Goal: Task Accomplishment & Management: Manage account settings

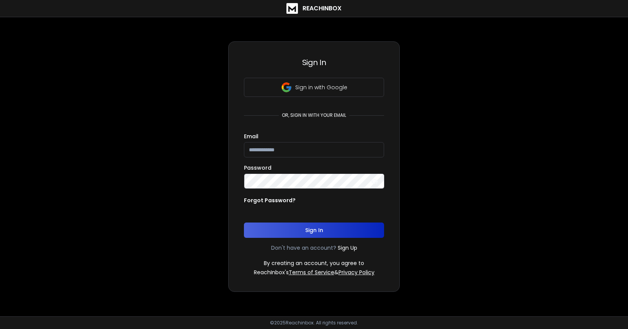
click at [324, 160] on form "Email Password Forgot Password? Sign In Sign Up" at bounding box center [314, 186] width 140 height 104
click at [324, 152] on input "email" at bounding box center [314, 149] width 140 height 15
click at [336, 89] on p "Sign in with Google" at bounding box center [321, 88] width 52 height 8
click at [283, 152] on input "email" at bounding box center [314, 149] width 140 height 15
click at [0, 329] on com-1password-button at bounding box center [0, 329] width 0 height 0
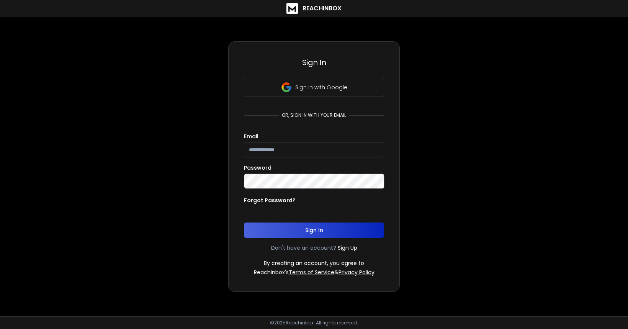
type input "**********"
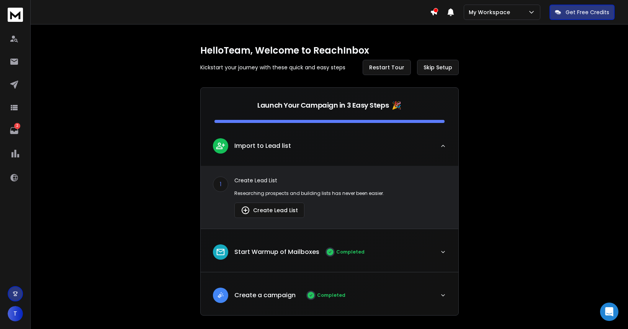
click at [18, 93] on div at bounding box center [16, 86] width 18 height 18
click at [16, 87] on icon at bounding box center [14, 84] width 9 height 9
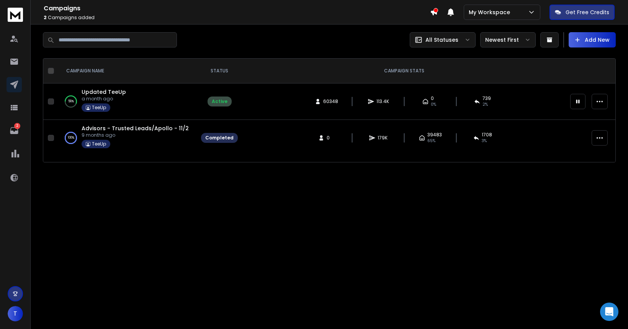
click at [113, 92] on span "Updated TeeUp" at bounding box center [104, 92] width 44 height 8
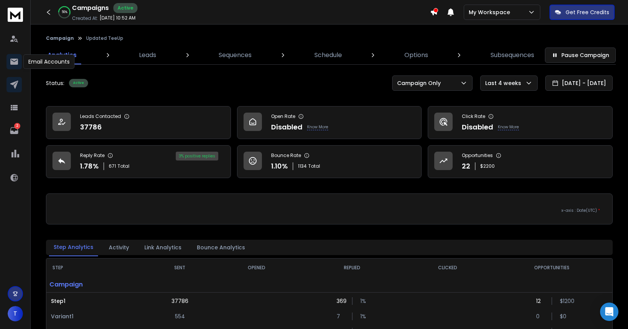
click at [14, 69] on link at bounding box center [14, 61] width 15 height 15
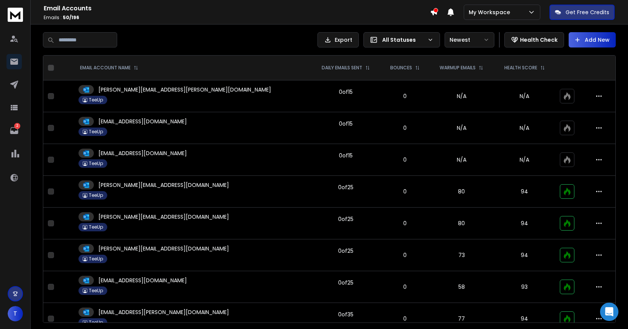
click at [564, 159] on div at bounding box center [567, 159] width 15 height 15
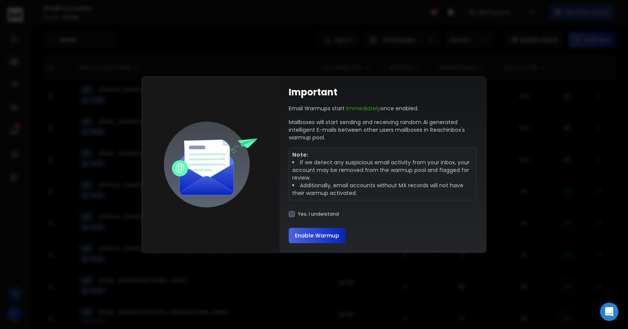
click at [294, 213] on button "Yes, I understand" at bounding box center [292, 214] width 6 height 6
click at [302, 236] on button "Enable Warmup" at bounding box center [317, 235] width 57 height 15
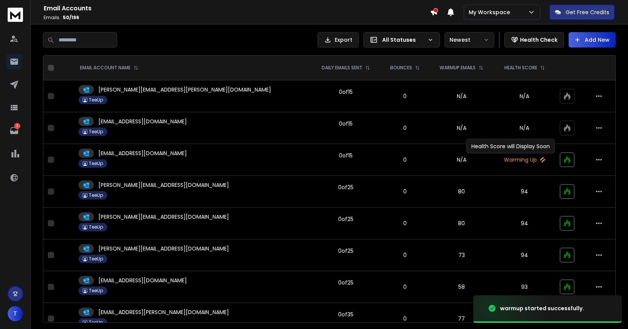
click at [563, 122] on div at bounding box center [567, 128] width 15 height 15
click at [564, 126] on icon at bounding box center [567, 128] width 7 height 8
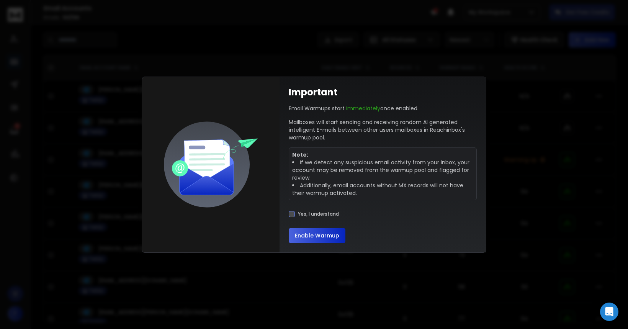
click at [293, 213] on button "Yes, I understand" at bounding box center [292, 214] width 6 height 6
click at [307, 241] on button "Enable Warmup" at bounding box center [317, 235] width 57 height 15
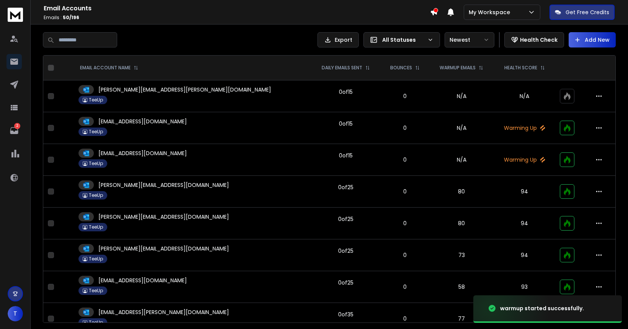
click at [564, 99] on icon at bounding box center [568, 96] width 8 height 8
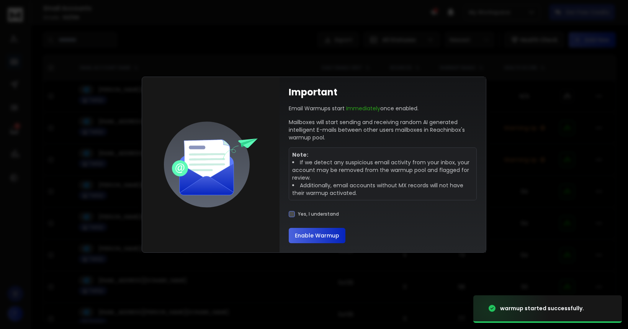
click at [292, 210] on div "Yes, I understand" at bounding box center [314, 213] width 50 height 15
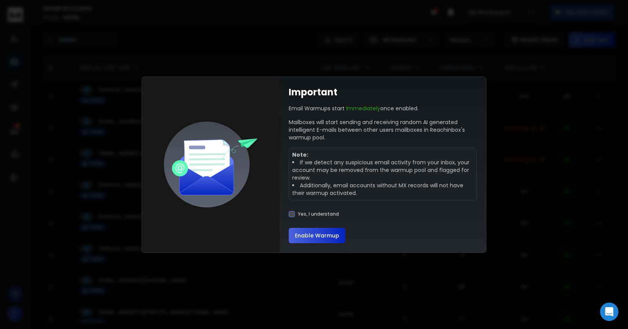
click at [292, 218] on div "Yes, I understand" at bounding box center [314, 213] width 50 height 15
click at [292, 215] on button "Yes, I understand" at bounding box center [292, 214] width 6 height 6
click at [299, 231] on button "Enable Warmup" at bounding box center [317, 235] width 57 height 15
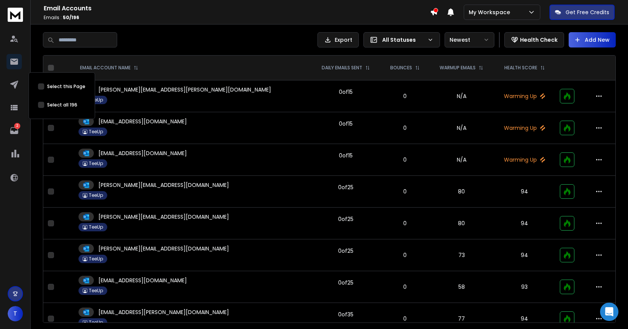
click at [51, 68] on button "Select this Page" at bounding box center [51, 68] width 6 height 6
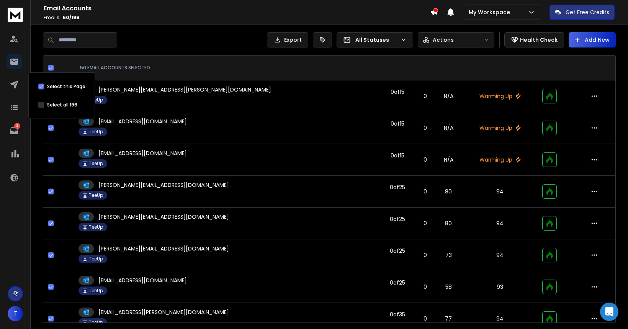
click at [49, 65] on button "Select this Page" at bounding box center [51, 68] width 6 height 6
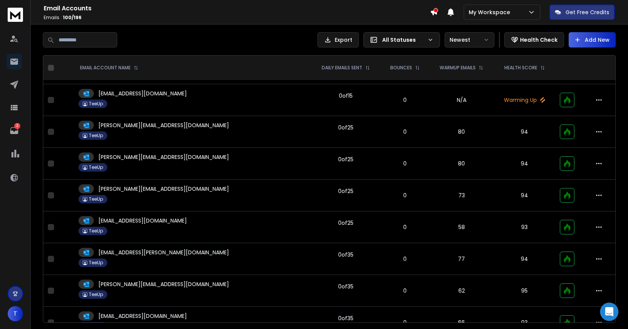
scroll to position [54, 0]
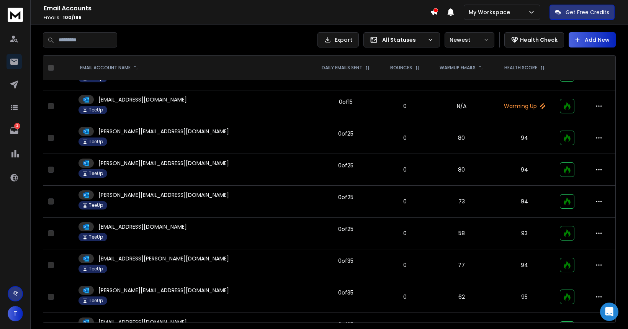
click at [50, 200] on button "button" at bounding box center [51, 201] width 6 height 6
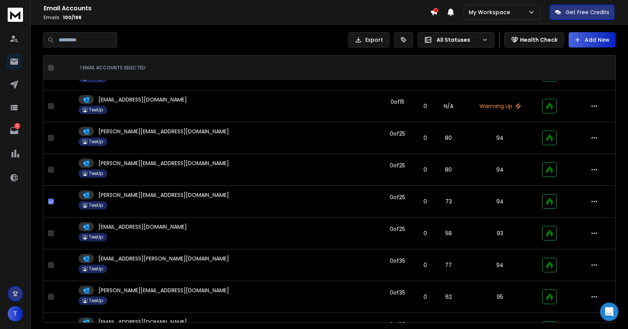
click at [52, 230] on button "button" at bounding box center [51, 233] width 6 height 6
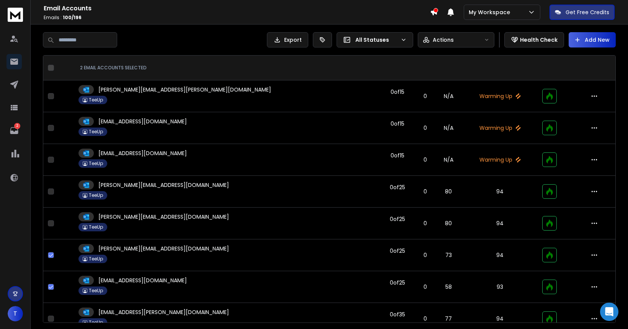
type button "on"
click at [50, 189] on button "button" at bounding box center [51, 191] width 6 height 6
type button "on"
click at [459, 41] on div "Actions" at bounding box center [452, 40] width 58 height 8
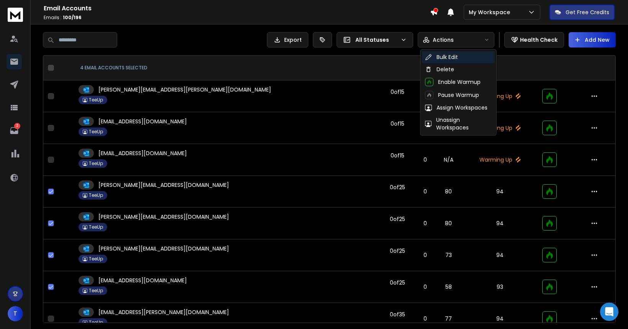
click at [467, 60] on div "Bulk Edit" at bounding box center [458, 57] width 73 height 12
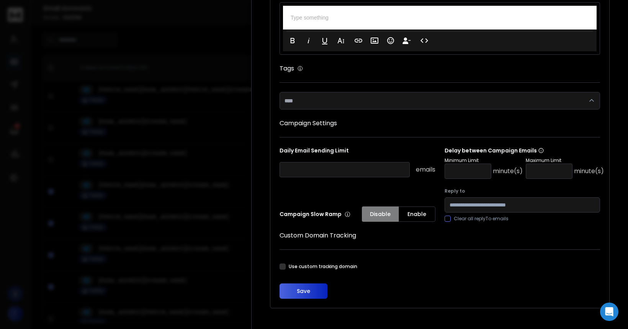
scroll to position [110, 0]
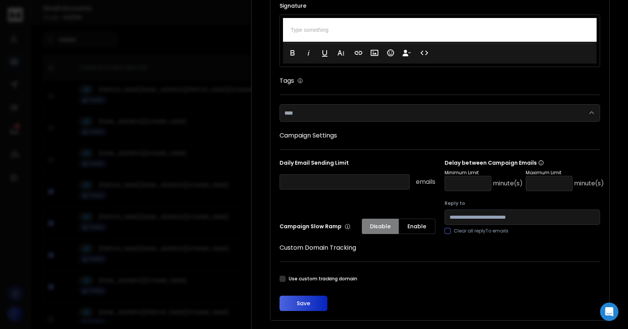
click at [385, 177] on input "number" at bounding box center [345, 181] width 130 height 15
type input "**"
click at [421, 299] on form "First Name Last Name Signature Type something Clear Formatting Font Family Aria…" at bounding box center [440, 139] width 321 height 344
click at [296, 301] on button "Save" at bounding box center [304, 303] width 48 height 15
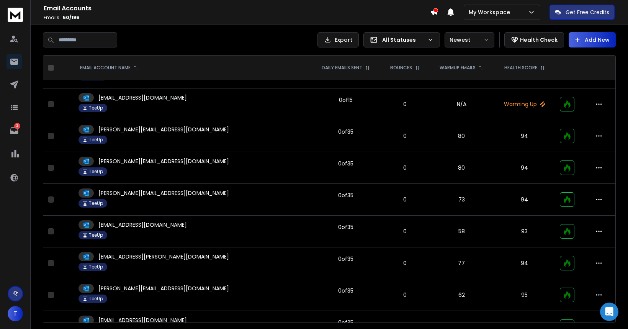
scroll to position [0, 0]
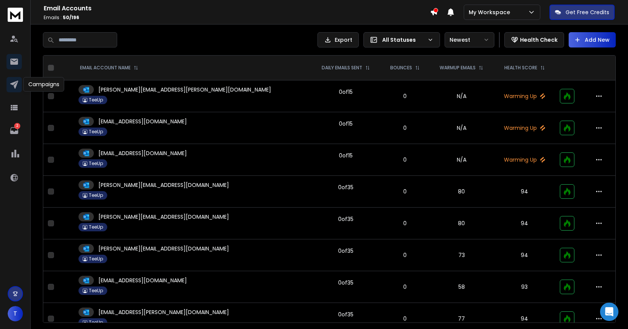
click at [18, 80] on icon at bounding box center [14, 84] width 9 height 9
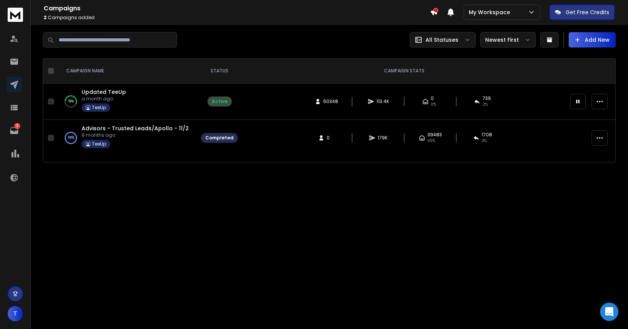
click at [107, 103] on div "TeeUp" at bounding box center [96, 107] width 29 height 8
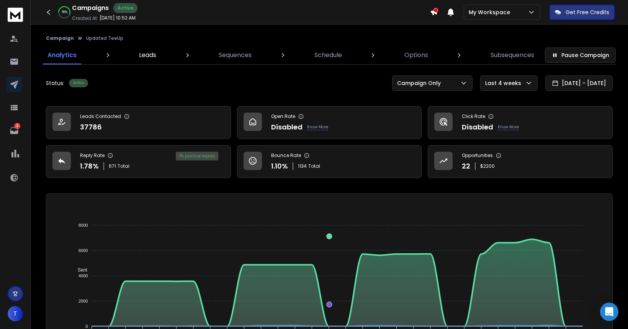
click at [157, 60] on link "Leads" at bounding box center [147, 55] width 26 height 18
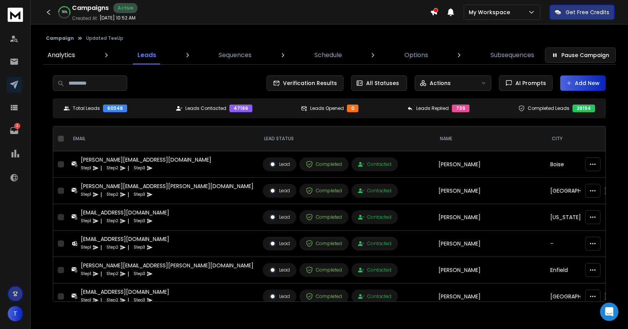
click at [70, 60] on link "Analytics" at bounding box center [61, 55] width 37 height 18
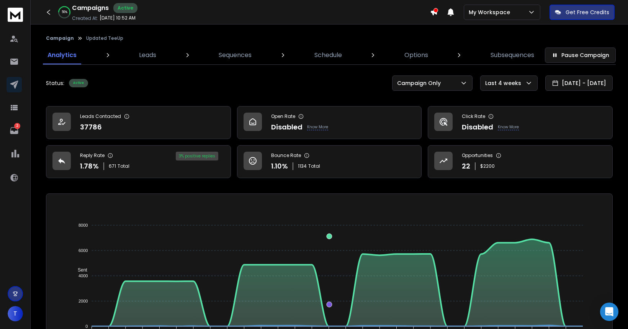
scroll to position [0, 0]
